Goal: Information Seeking & Learning: Learn about a topic

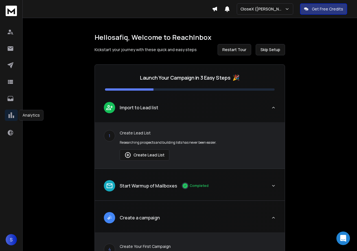
click at [10, 115] on icon at bounding box center [11, 115] width 8 height 8
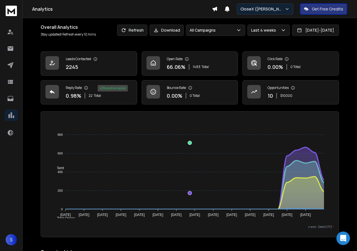
click at [272, 11] on div "CloseX ([PERSON_NAME])" at bounding box center [265, 9] width 49 height 6
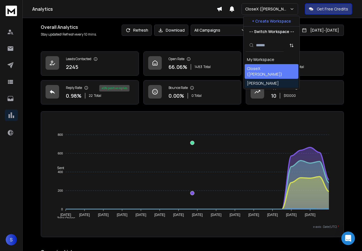
click at [257, 79] on div "[PERSON_NAME]" at bounding box center [271, 83] width 54 height 9
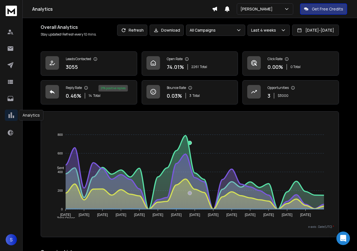
click at [12, 114] on icon at bounding box center [11, 115] width 6 height 6
click at [13, 64] on icon at bounding box center [10, 65] width 7 height 7
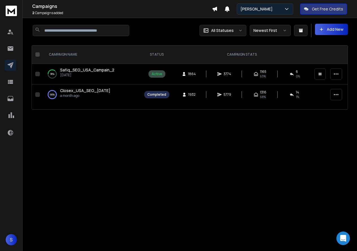
click at [256, 10] on div "[PERSON_NAME]" at bounding box center [265, 9] width 49 height 6
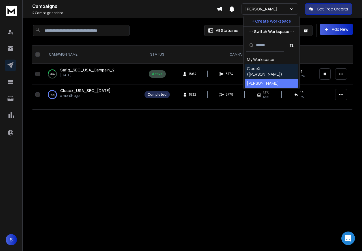
click at [257, 66] on div "CloseX ([PERSON_NAME])" at bounding box center [271, 71] width 49 height 11
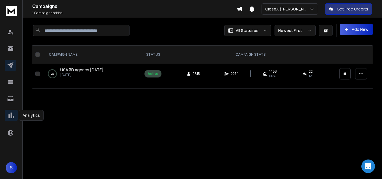
click at [9, 118] on icon at bounding box center [11, 115] width 8 height 8
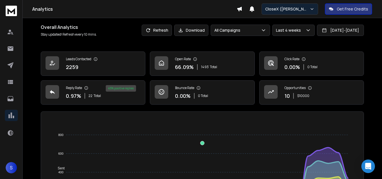
click at [278, 8] on p "CloseX ([PERSON_NAME])" at bounding box center [287, 9] width 44 height 6
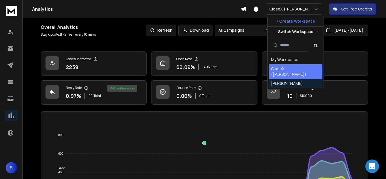
click at [286, 79] on div "Safiq" at bounding box center [296, 83] width 54 height 9
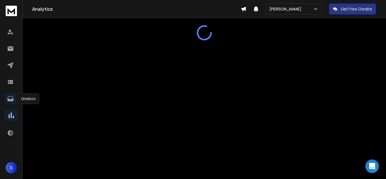
click at [12, 100] on icon at bounding box center [10, 98] width 6 height 5
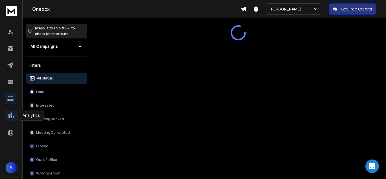
click at [12, 116] on icon at bounding box center [11, 115] width 6 height 6
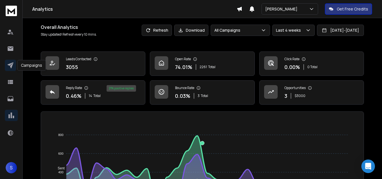
click at [12, 63] on icon at bounding box center [10, 65] width 7 height 7
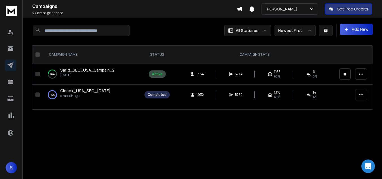
click at [106, 93] on span "Closex_USA_SEO_[DATE]" at bounding box center [85, 90] width 50 height 5
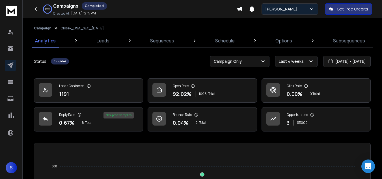
click at [291, 9] on div "[PERSON_NAME]" at bounding box center [289, 9] width 49 height 6
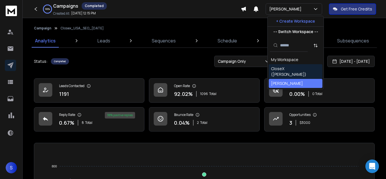
click at [286, 68] on div "CloseX ([PERSON_NAME])" at bounding box center [295, 71] width 49 height 11
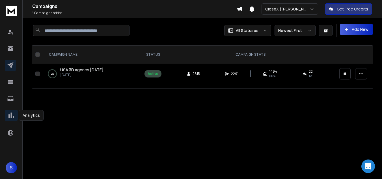
click at [9, 116] on icon at bounding box center [11, 115] width 6 height 6
